Goal: Task Accomplishment & Management: Manage account settings

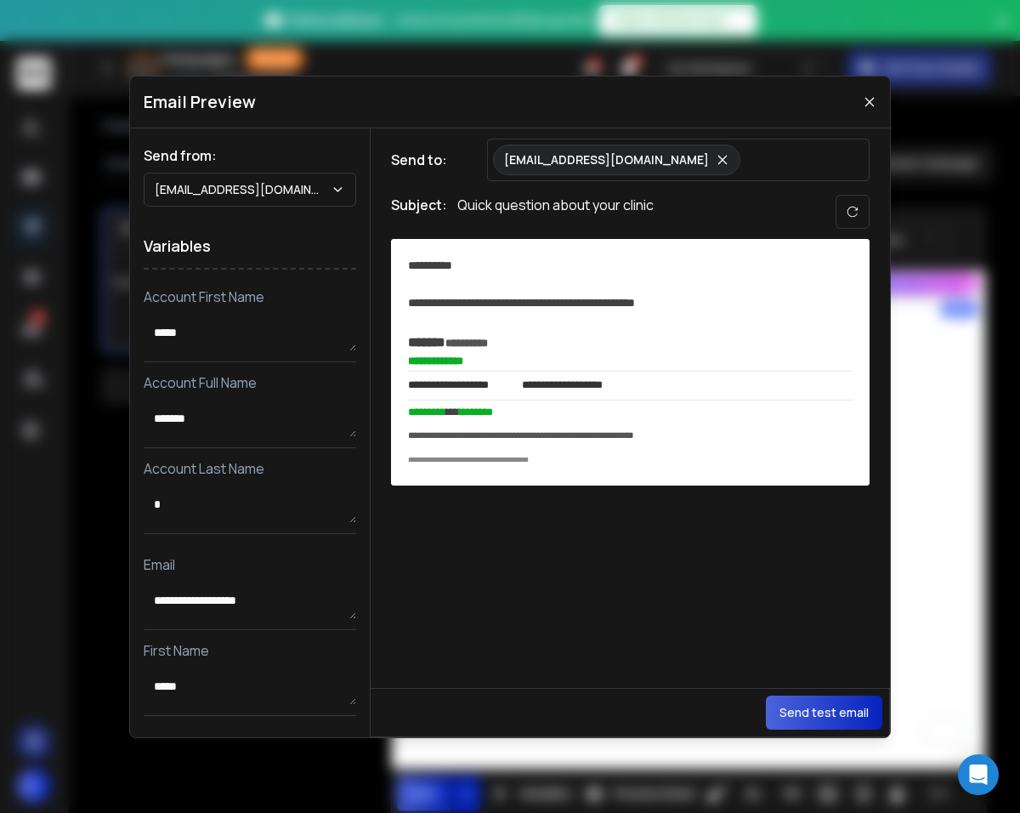
click at [716, 162] on icon at bounding box center [723, 160] width 14 height 14
click at [629, 156] on input at bounding box center [678, 160] width 371 height 31
type input "*"
click at [835, 701] on button "Send test email" at bounding box center [824, 712] width 116 height 34
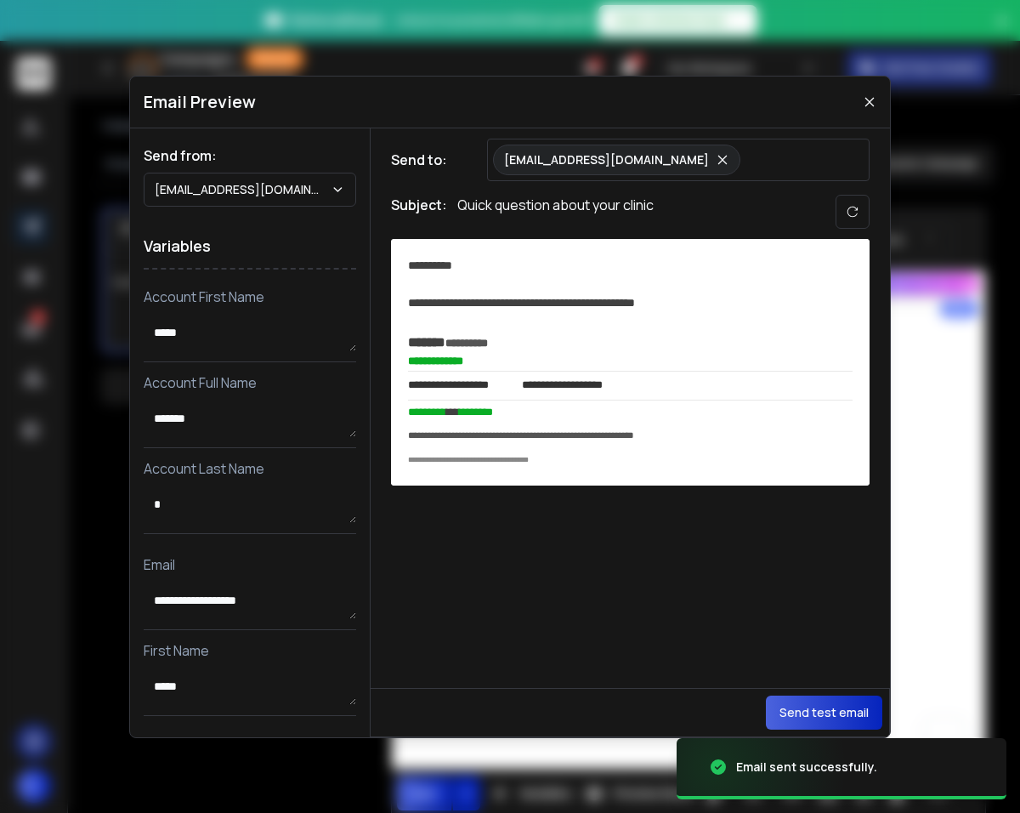
click at [870, 103] on icon at bounding box center [870, 102] width 14 height 14
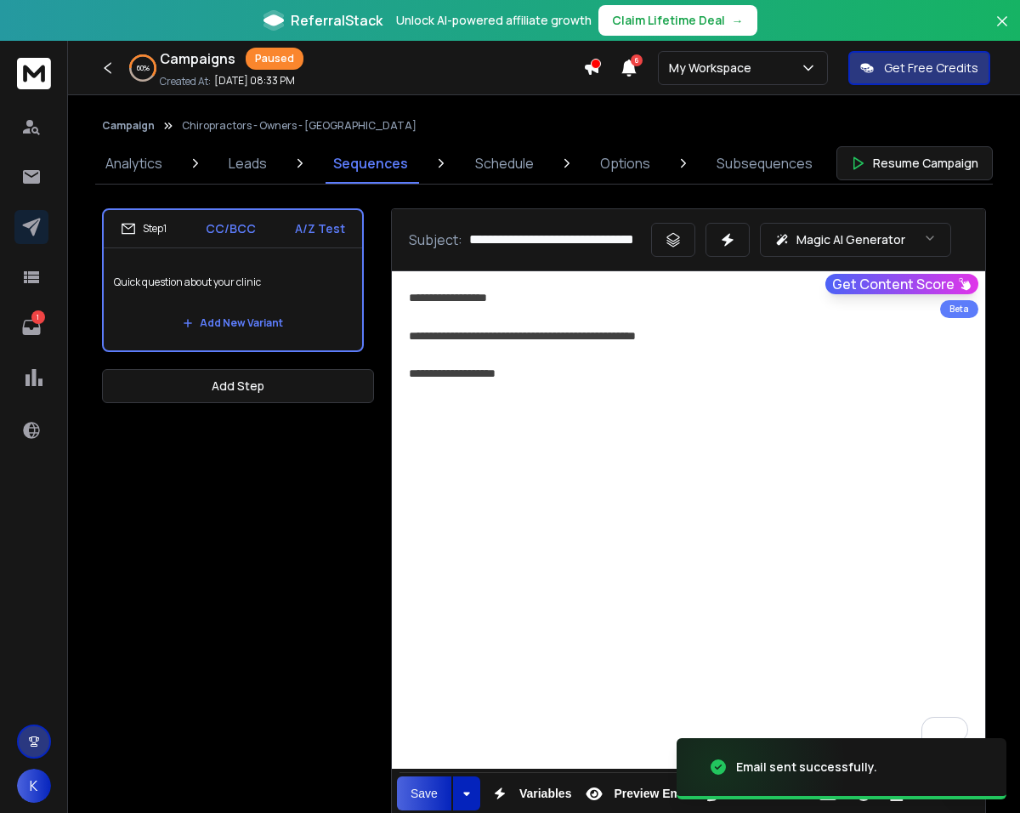
click at [659, 379] on div "**********" at bounding box center [688, 373] width 559 height 19
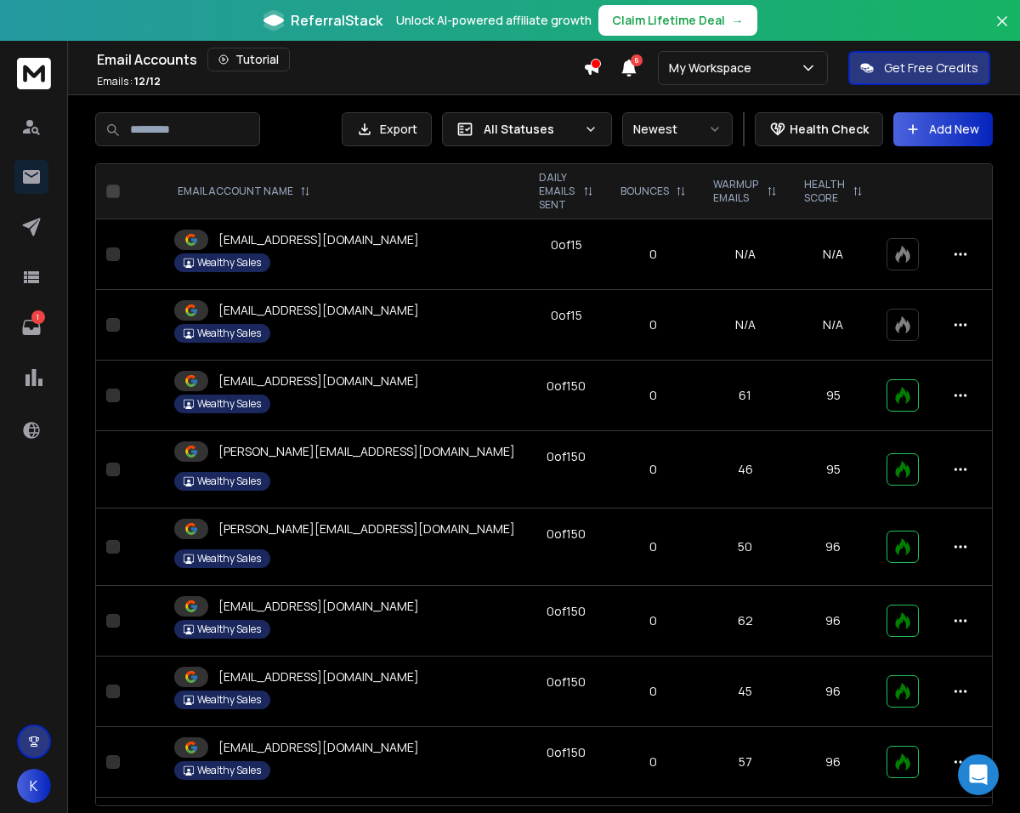
click at [50, 224] on div at bounding box center [33, 230] width 39 height 40
click at [33, 224] on icon at bounding box center [31, 227] width 20 height 20
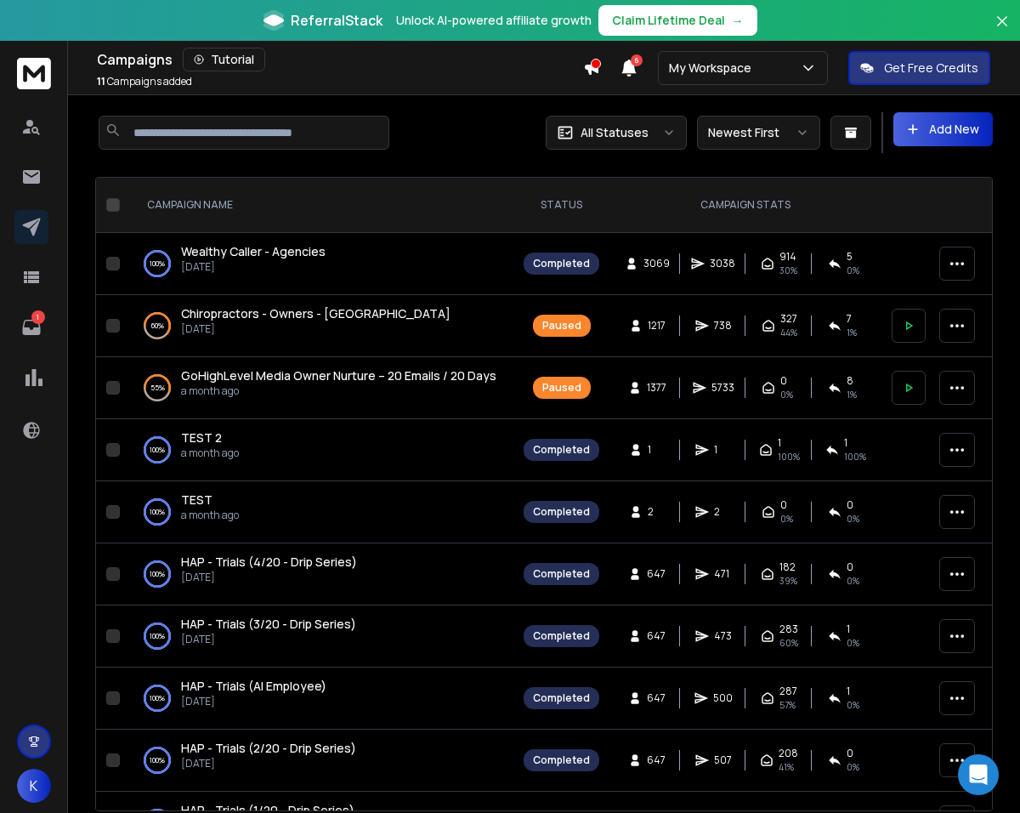
click at [291, 325] on p "25 days ago" at bounding box center [315, 329] width 269 height 14
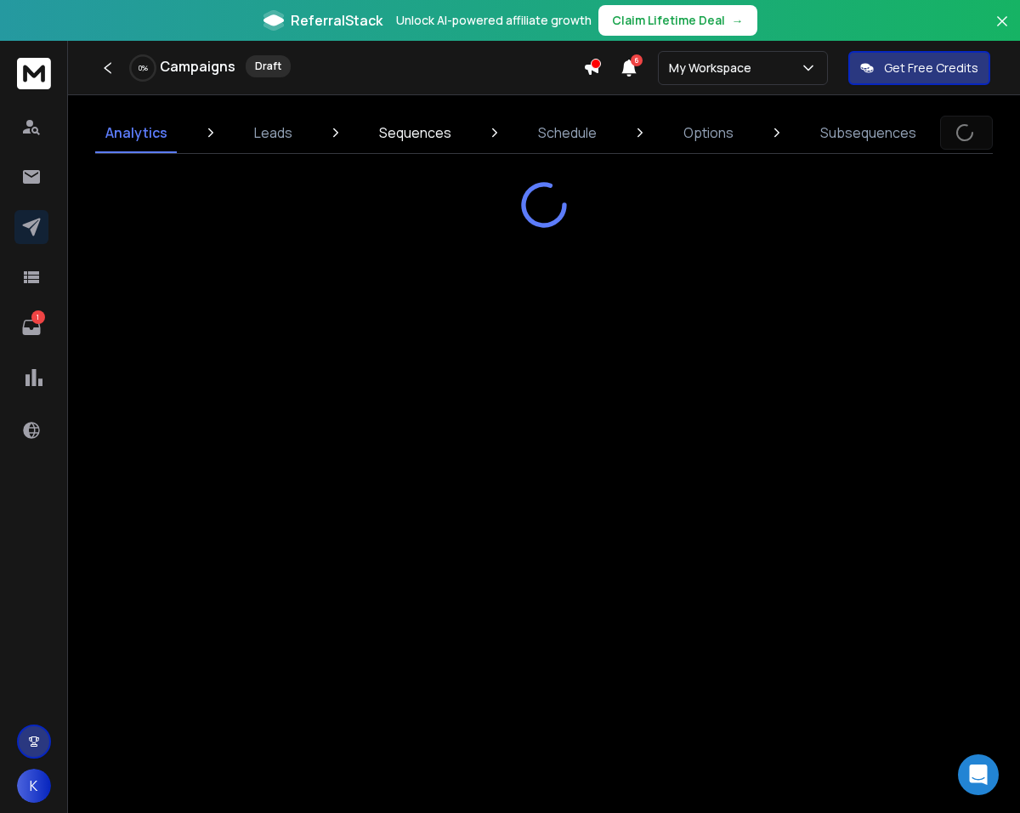
click at [408, 134] on p "Sequences" at bounding box center [415, 132] width 72 height 20
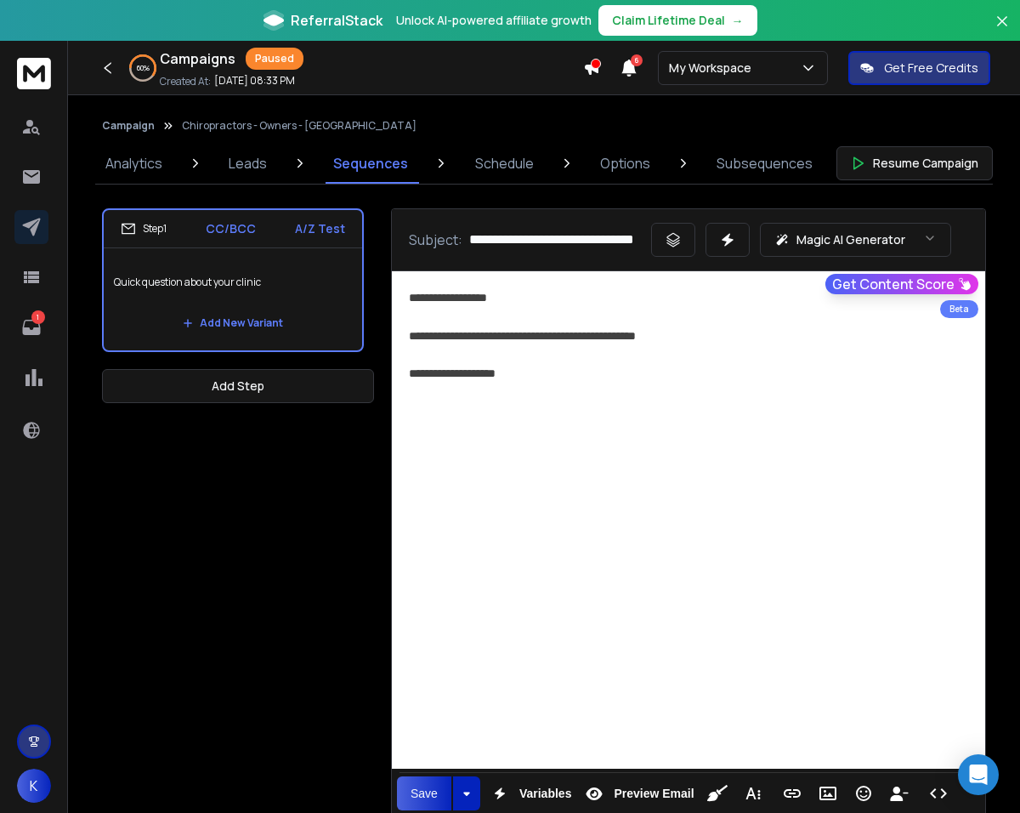
click at [549, 303] on div "**********" at bounding box center [688, 297] width 559 height 19
click at [651, 798] on span "Preview Email" at bounding box center [653, 793] width 87 height 14
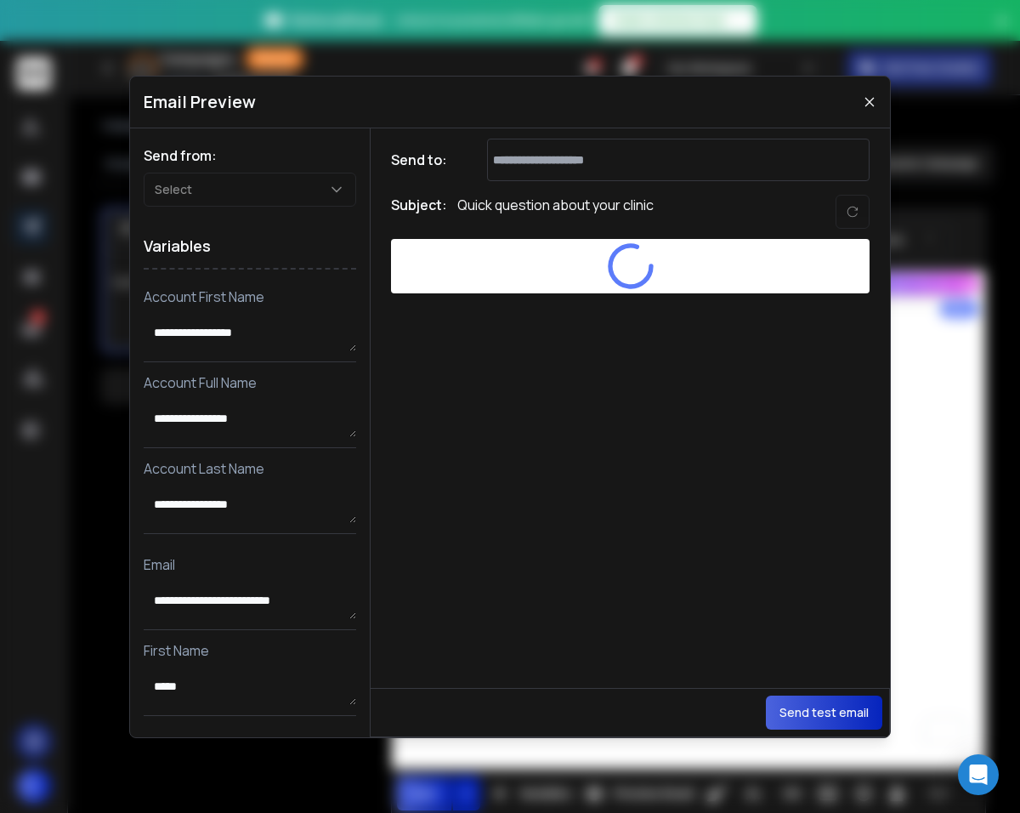
type textarea "**********"
type textarea "*****"
type textarea "**********"
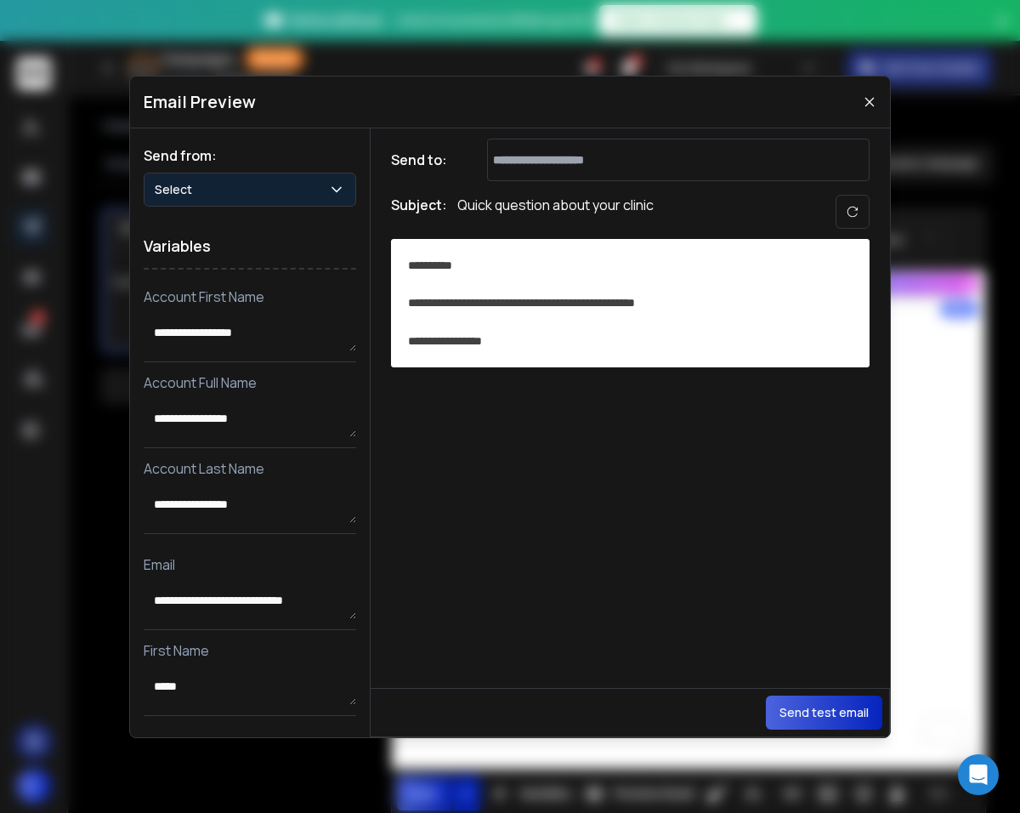
type textarea "*****"
type textarea "*******"
type textarea "*"
click at [228, 181] on p "kerimg@kerimg.com" at bounding box center [243, 189] width 176 height 17
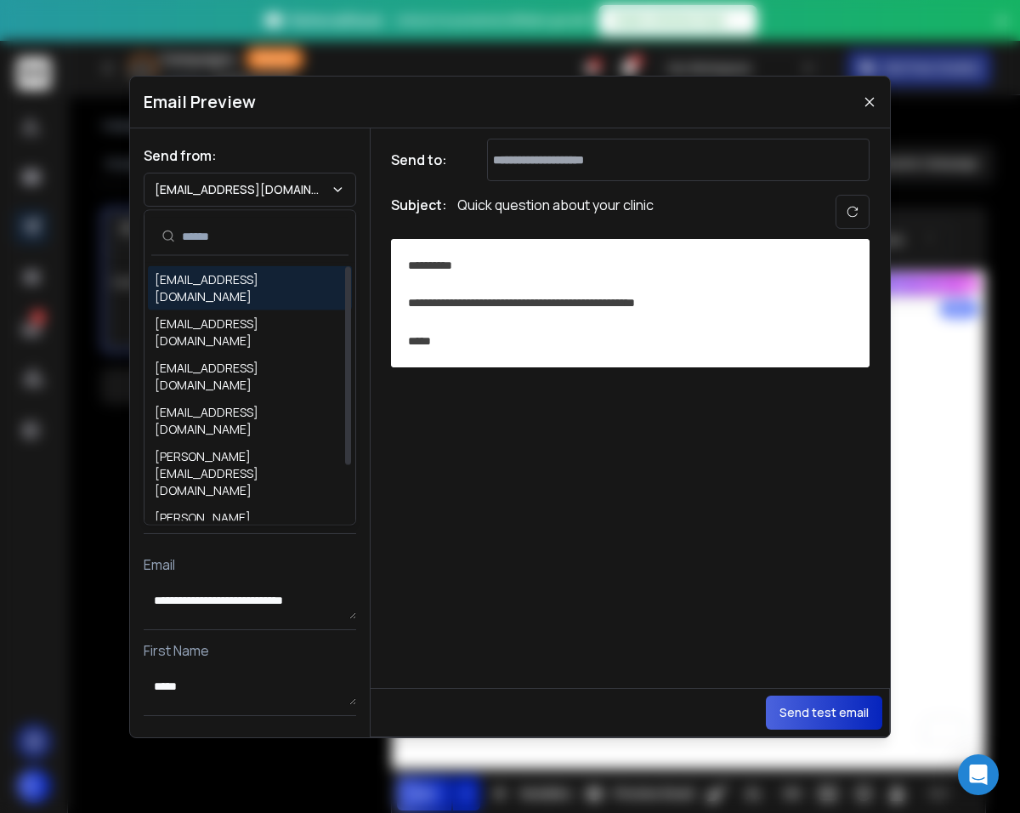
click at [215, 274] on div "kerimg@kerimg.com" at bounding box center [250, 288] width 190 height 34
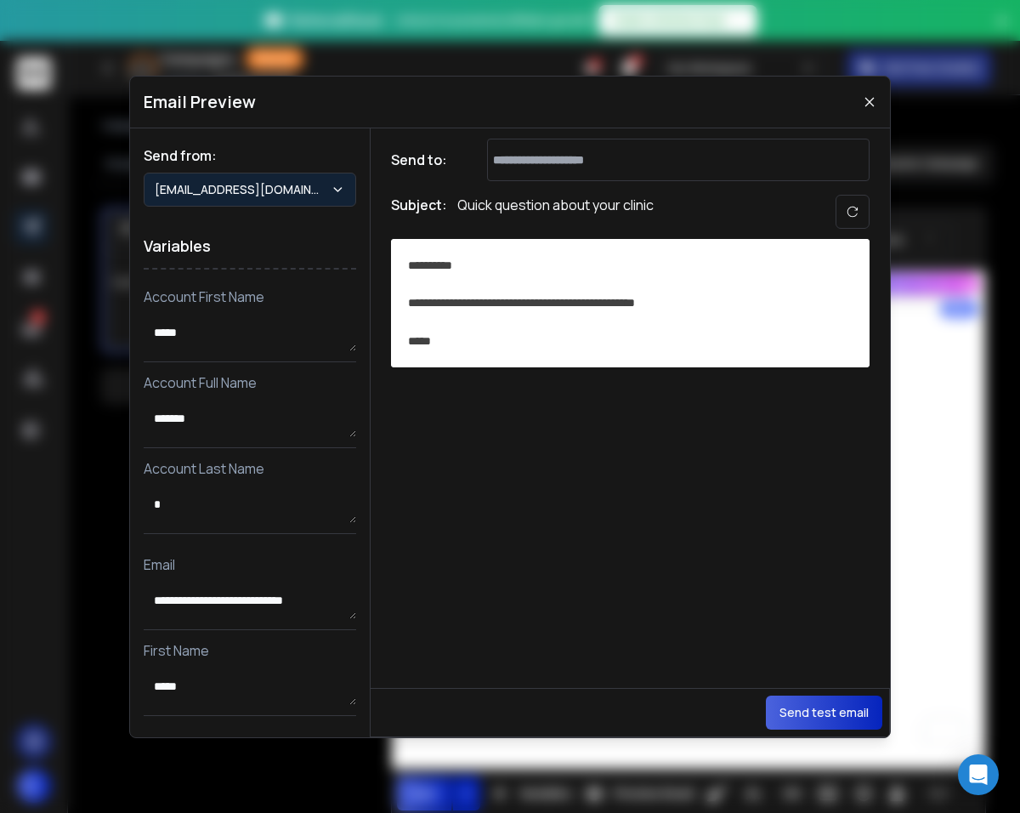
click at [210, 196] on p "kerimg@kerimg.com" at bounding box center [243, 189] width 176 height 17
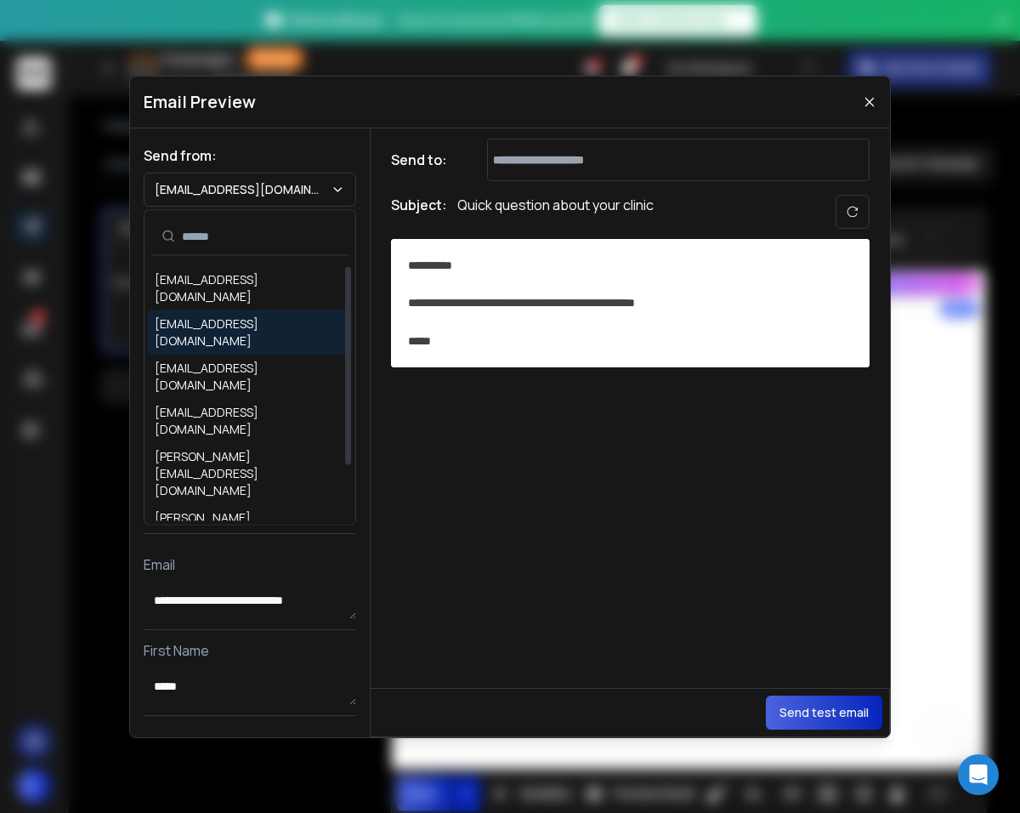
click at [201, 310] on div "[EMAIL_ADDRESS][DOMAIN_NAME]" at bounding box center [250, 332] width 204 height 44
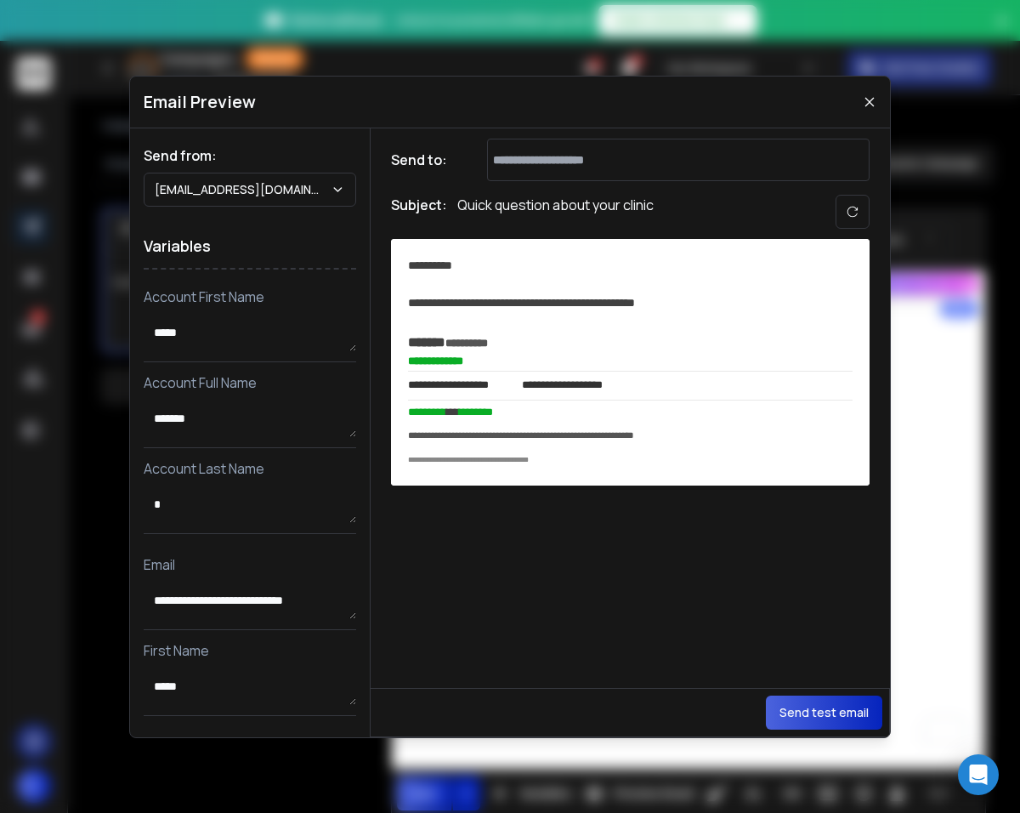
click at [529, 152] on input at bounding box center [678, 160] width 371 height 31
type input "*"
click at [810, 703] on button "Send test email" at bounding box center [824, 712] width 116 height 34
click at [870, 105] on icon at bounding box center [870, 102] width 14 height 14
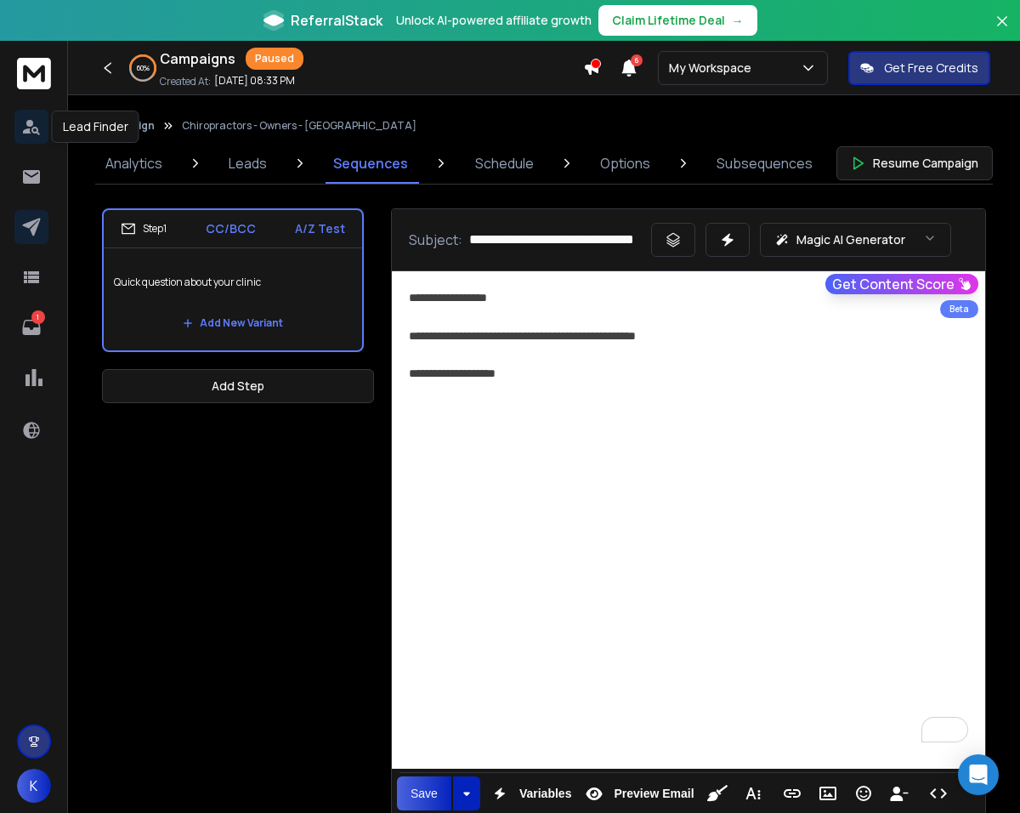
click at [32, 141] on link at bounding box center [31, 127] width 34 height 34
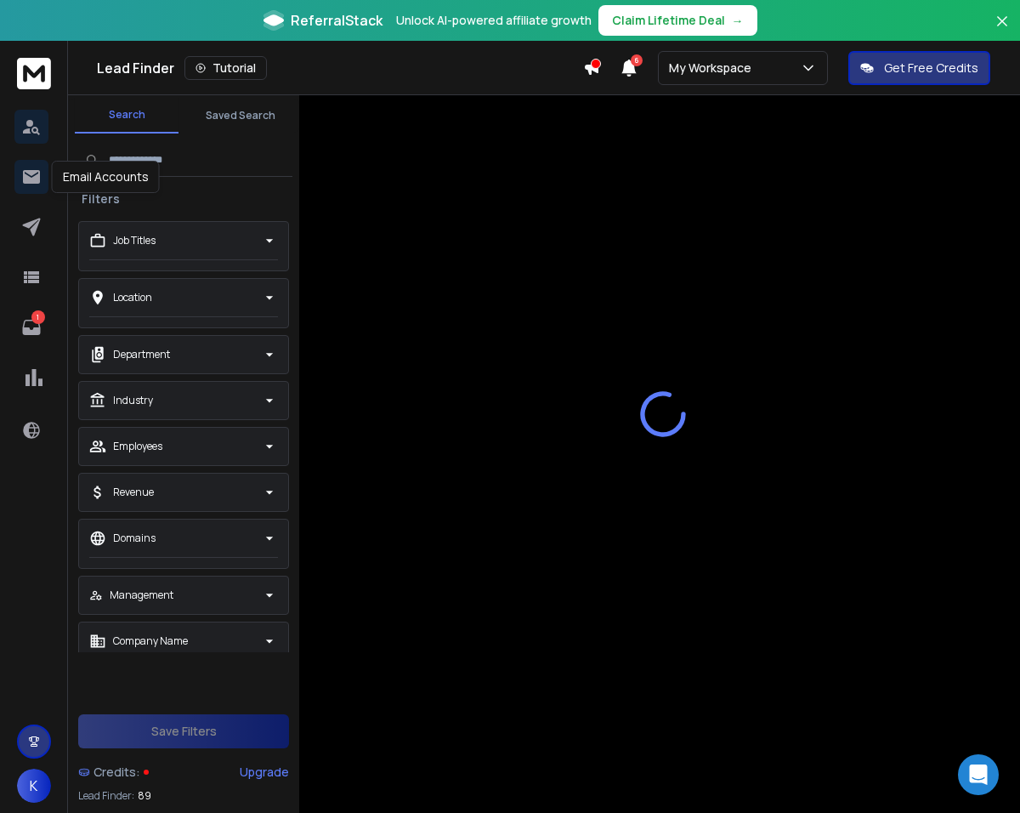
click at [38, 175] on icon at bounding box center [31, 177] width 17 height 14
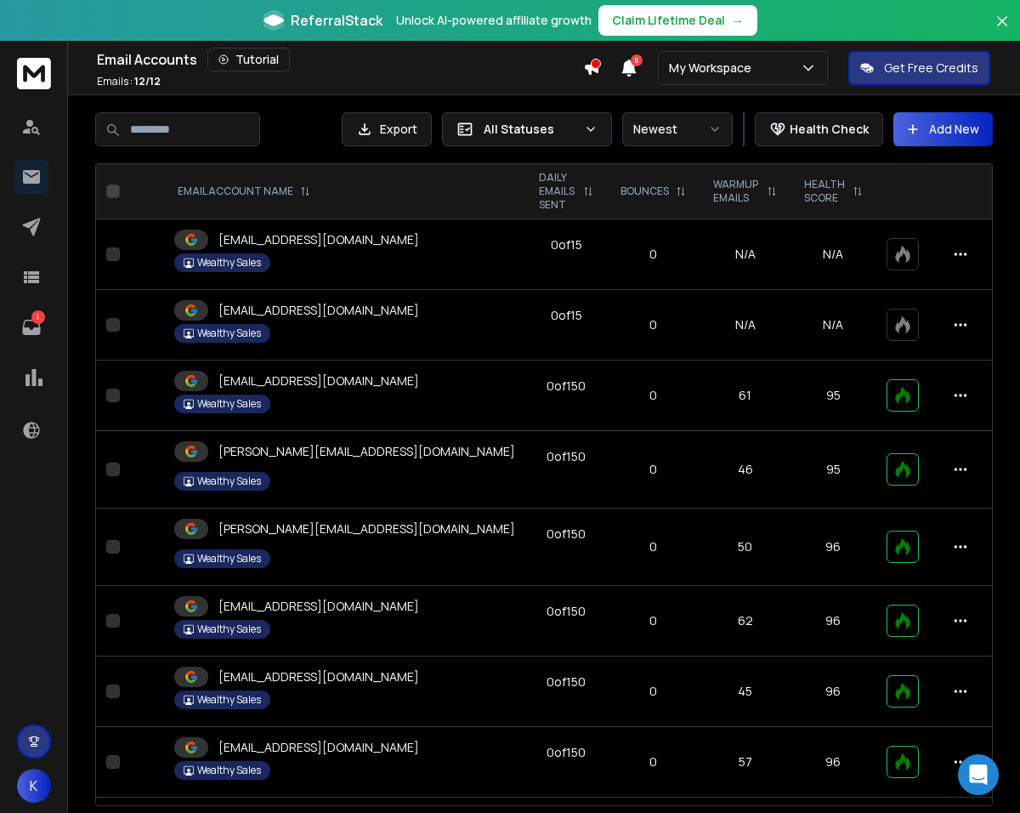
click at [916, 244] on div at bounding box center [903, 254] width 32 height 32
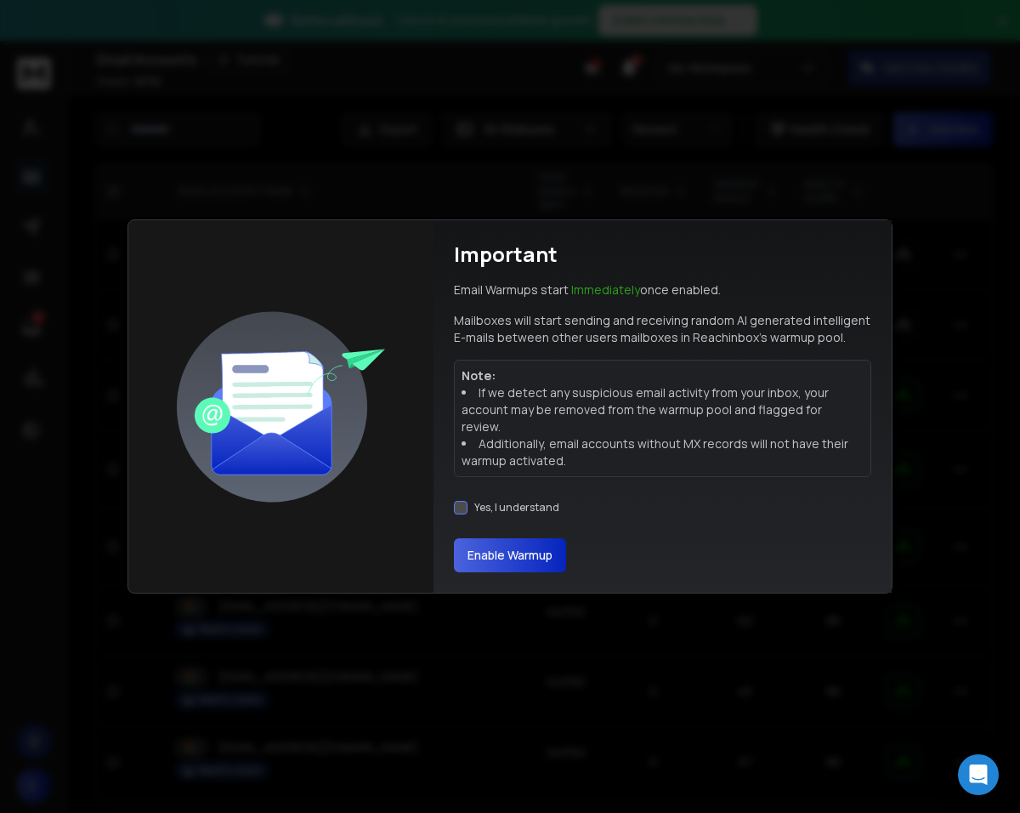
click at [507, 501] on label "Yes, I understand" at bounding box center [516, 508] width 85 height 14
click at [496, 541] on button "Enable Warmup" at bounding box center [510, 555] width 112 height 34
click at [456, 501] on button "Yes, I understand" at bounding box center [461, 508] width 14 height 14
click at [497, 542] on button "Enable Warmup" at bounding box center [510, 555] width 112 height 34
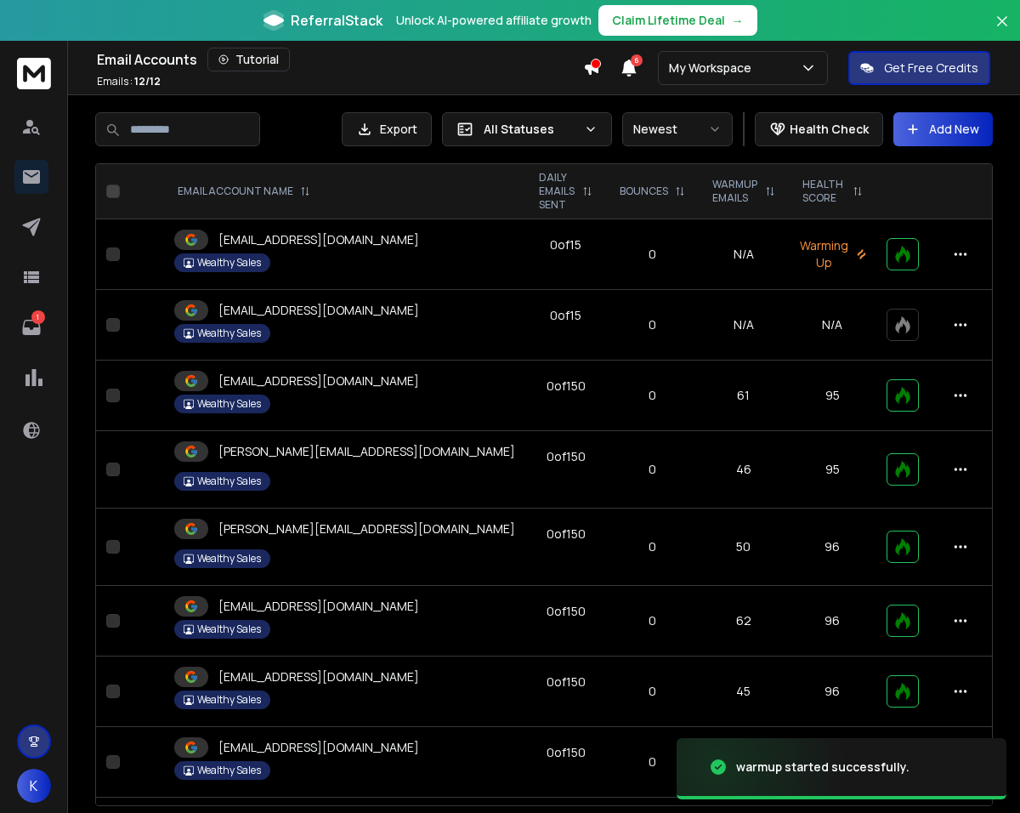
click at [906, 329] on icon at bounding box center [902, 324] width 14 height 17
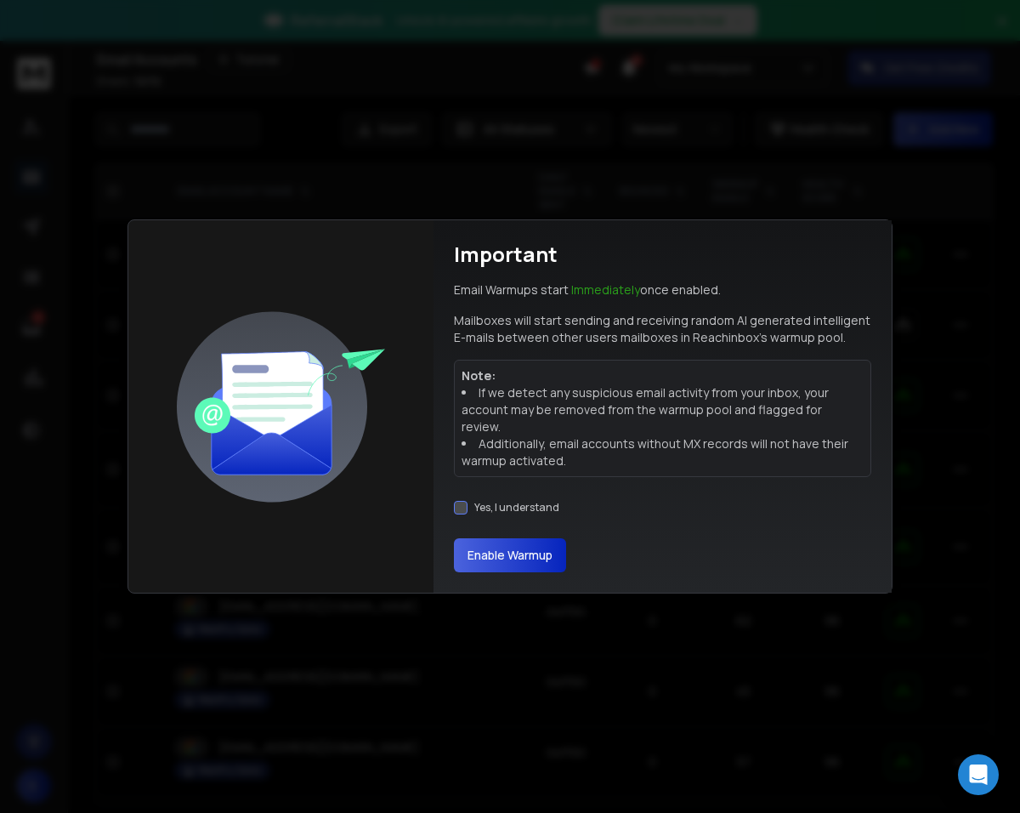
click at [472, 501] on div "Yes, I understand" at bounding box center [506, 508] width 105 height 14
click at [465, 501] on button "Yes, I understand" at bounding box center [461, 508] width 14 height 14
click at [503, 548] on button "Enable Warmup" at bounding box center [510, 555] width 112 height 34
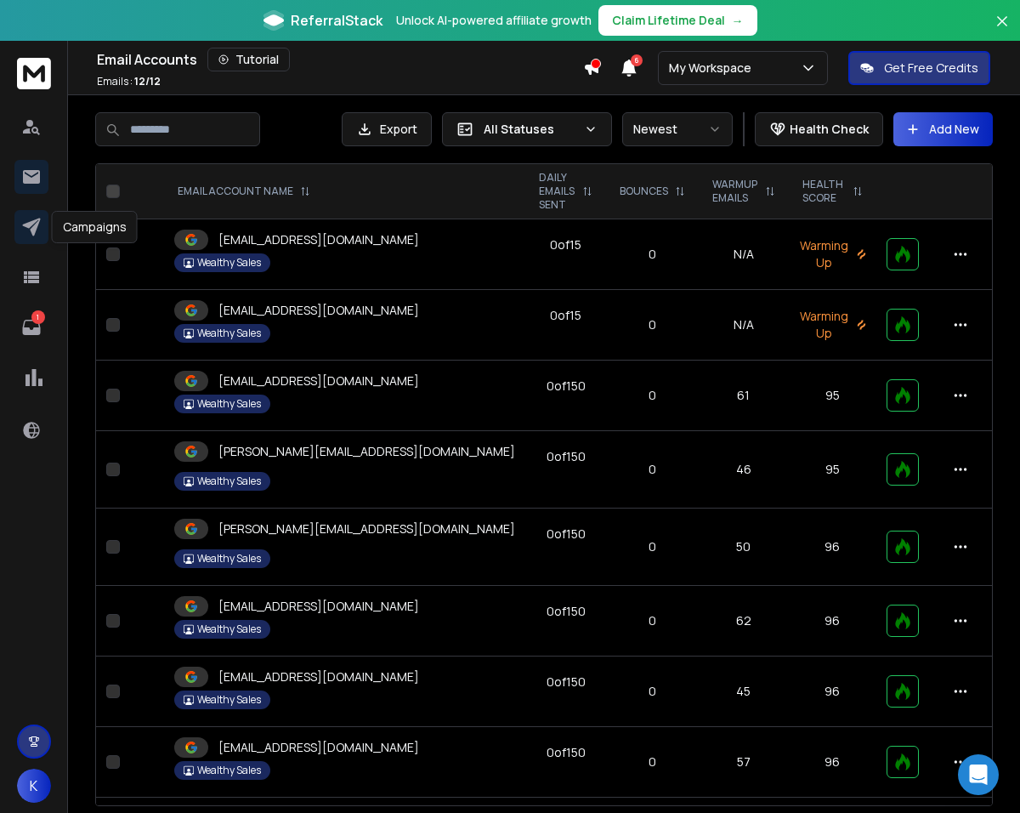
click at [47, 238] on link at bounding box center [31, 227] width 34 height 34
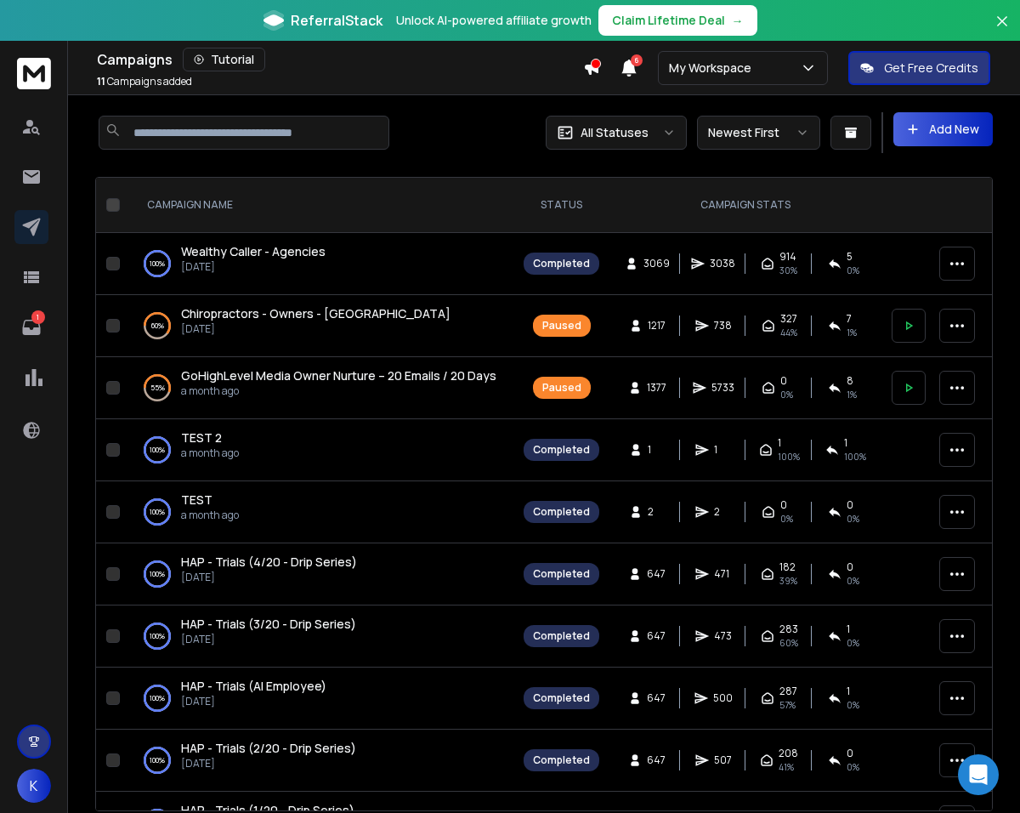
click at [315, 249] on span "Wealthy Caller - Agencies" at bounding box center [253, 251] width 145 height 16
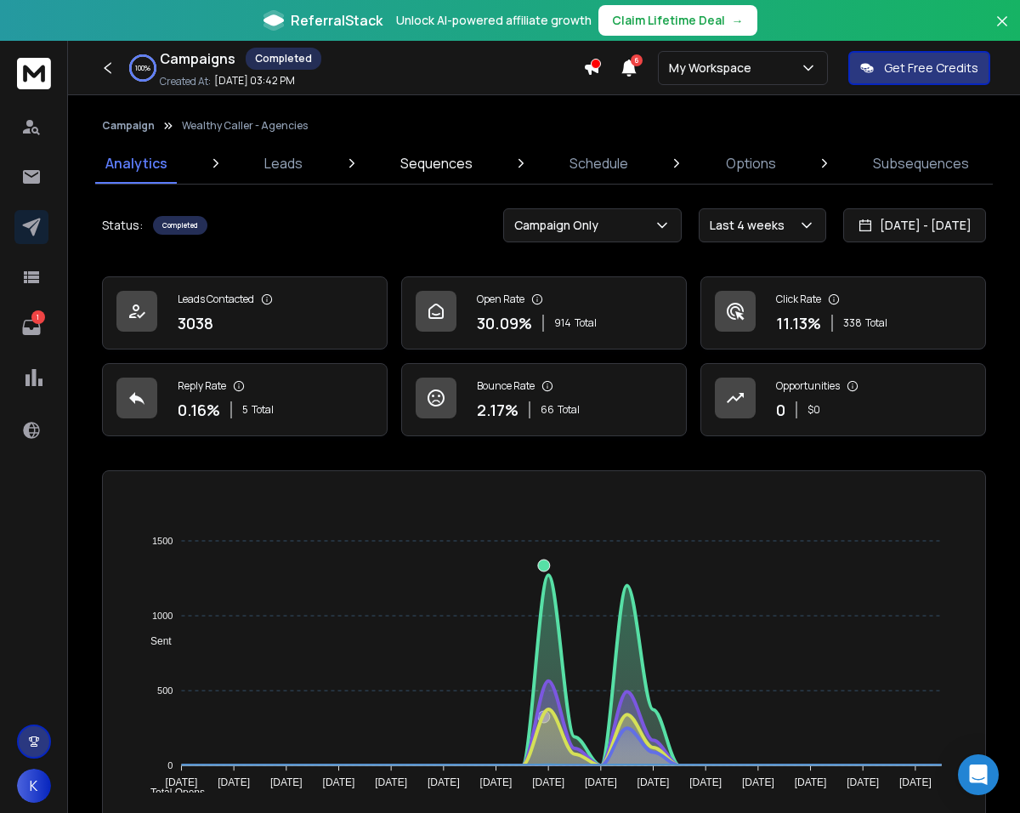
click at [422, 169] on p "Sequences" at bounding box center [436, 163] width 72 height 20
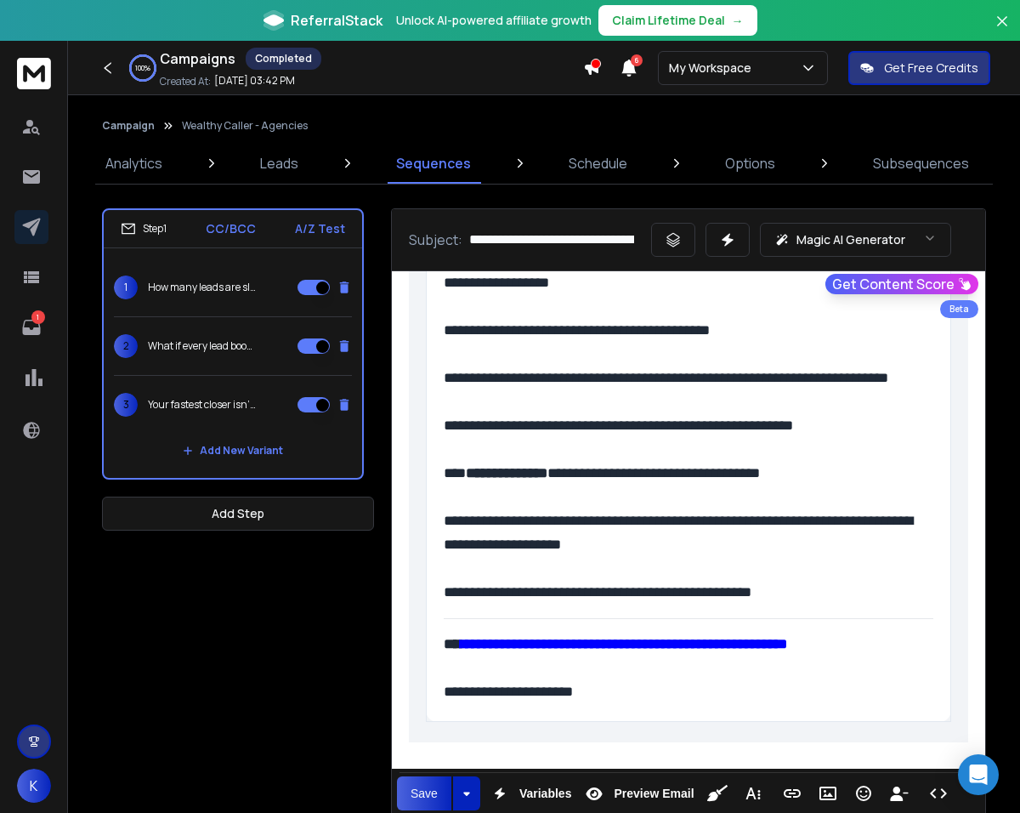
scroll to position [29, 0]
